Goal: Task Accomplishment & Management: Use online tool/utility

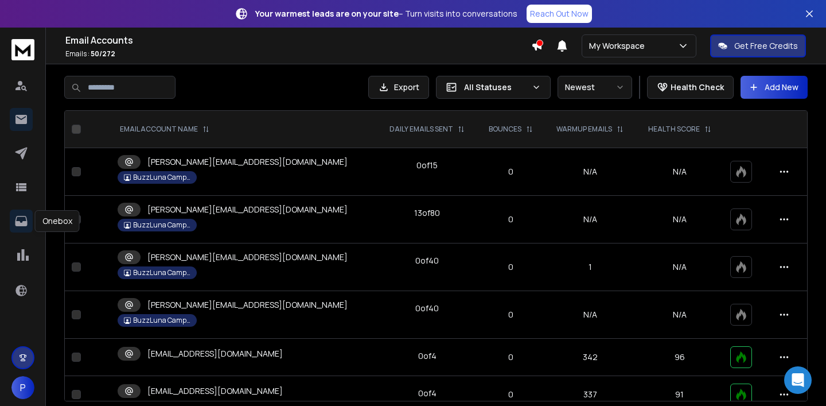
click at [17, 214] on icon at bounding box center [21, 221] width 14 height 14
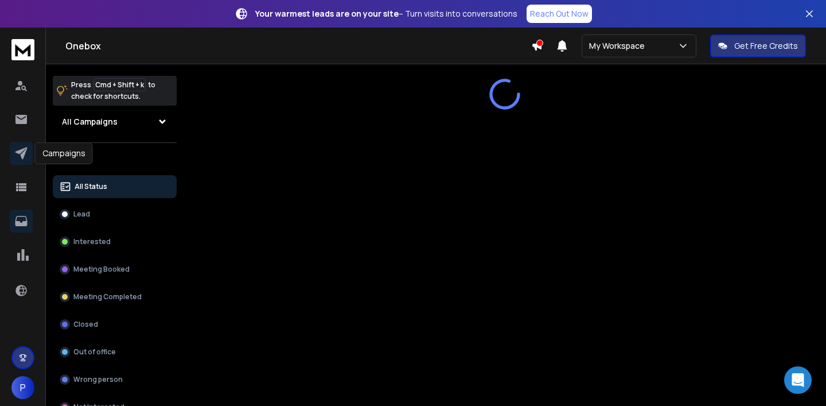
click at [18, 158] on icon at bounding box center [21, 153] width 14 height 14
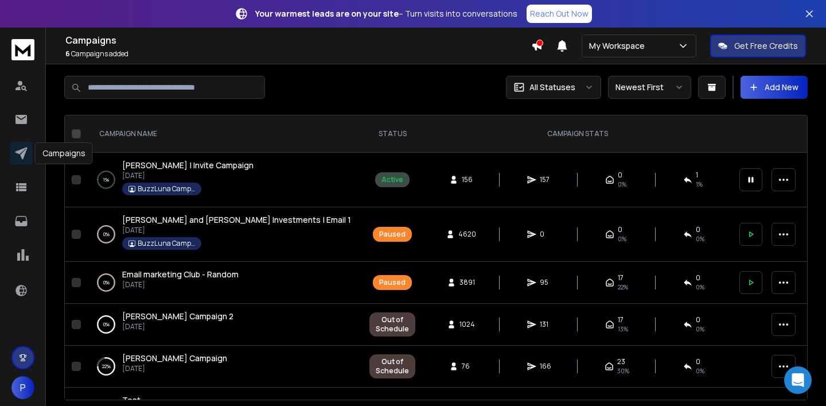
click at [300, 83] on div at bounding box center [250, 87] width 372 height 23
click at [233, 164] on span "[PERSON_NAME] | Invite Campaign" at bounding box center [187, 164] width 131 height 11
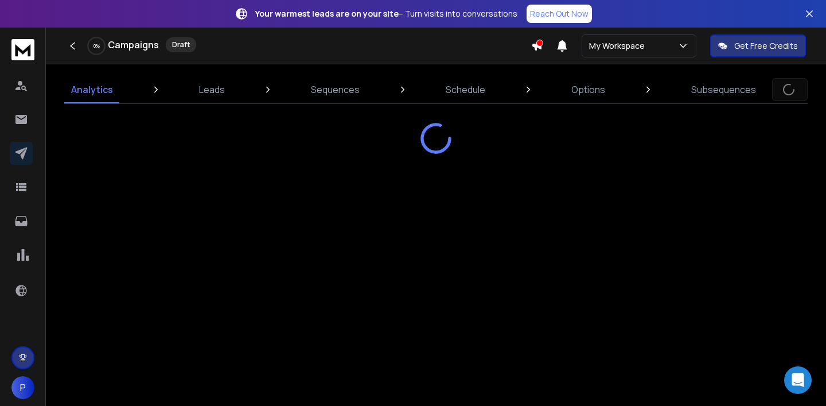
click at [233, 164] on div at bounding box center [436, 323] width 734 height 406
click at [332, 96] on link "Sequences" at bounding box center [335, 90] width 63 height 28
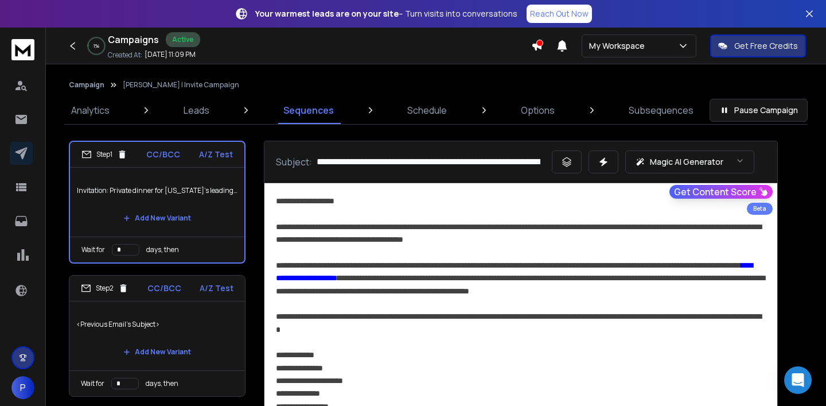
click at [134, 322] on p "<Previous Email's Subject>" at bounding box center [157, 324] width 162 height 32
